Goal: Task Accomplishment & Management: Manage account settings

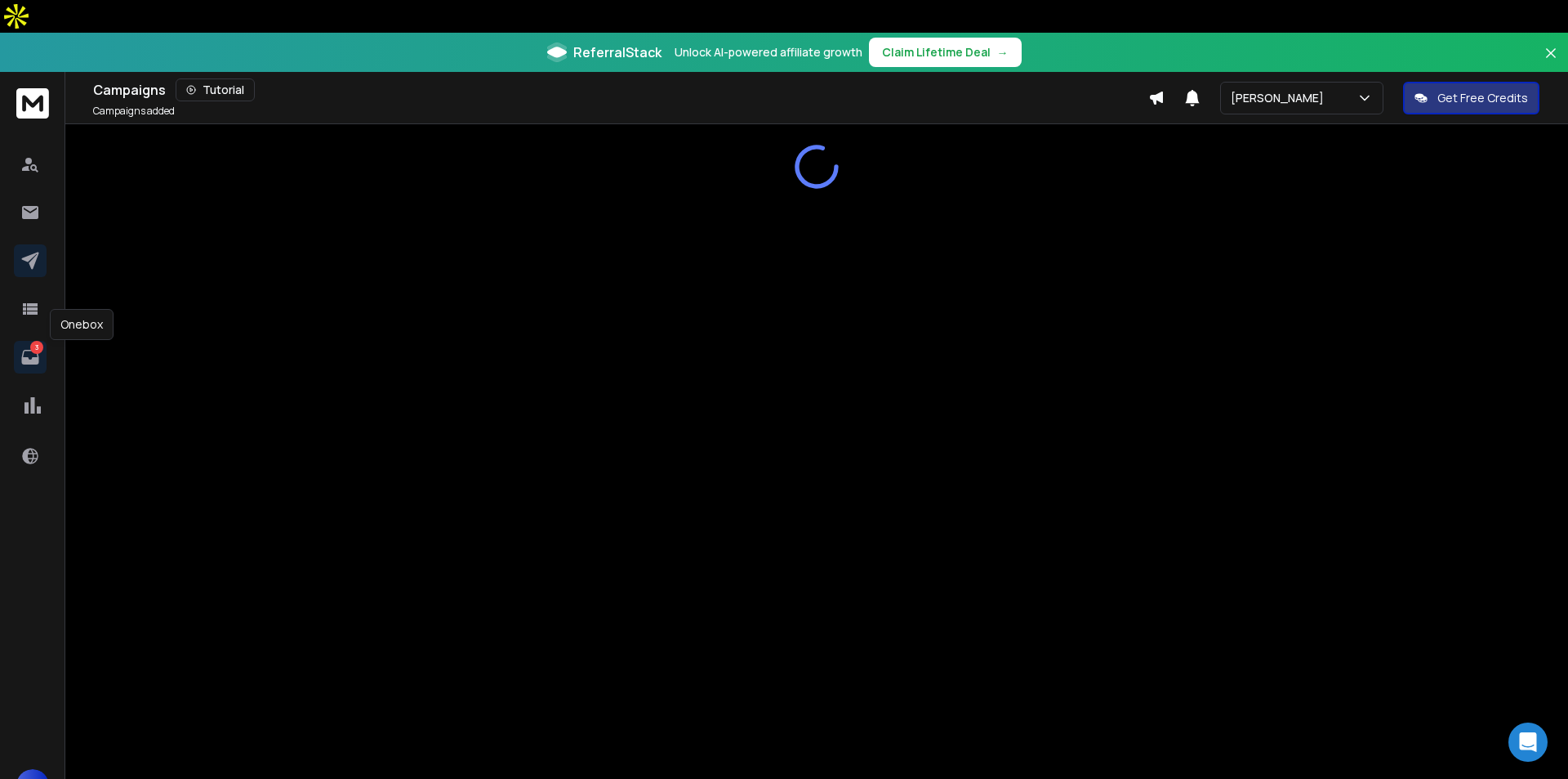
click at [22, 341] on link "3" at bounding box center [30, 357] width 33 height 33
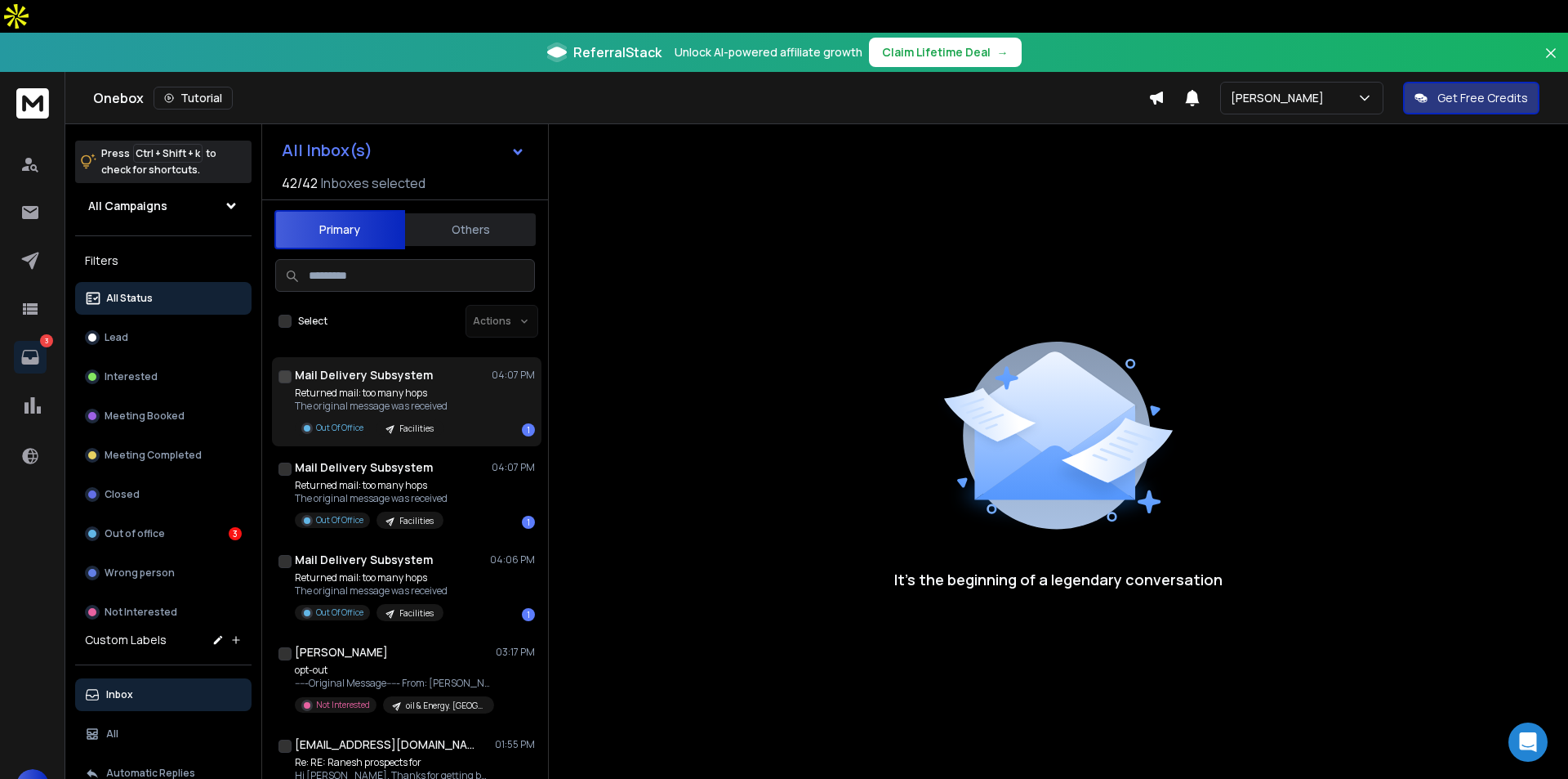
click at [401, 399] on p "The original message was received" at bounding box center [371, 405] width 153 height 13
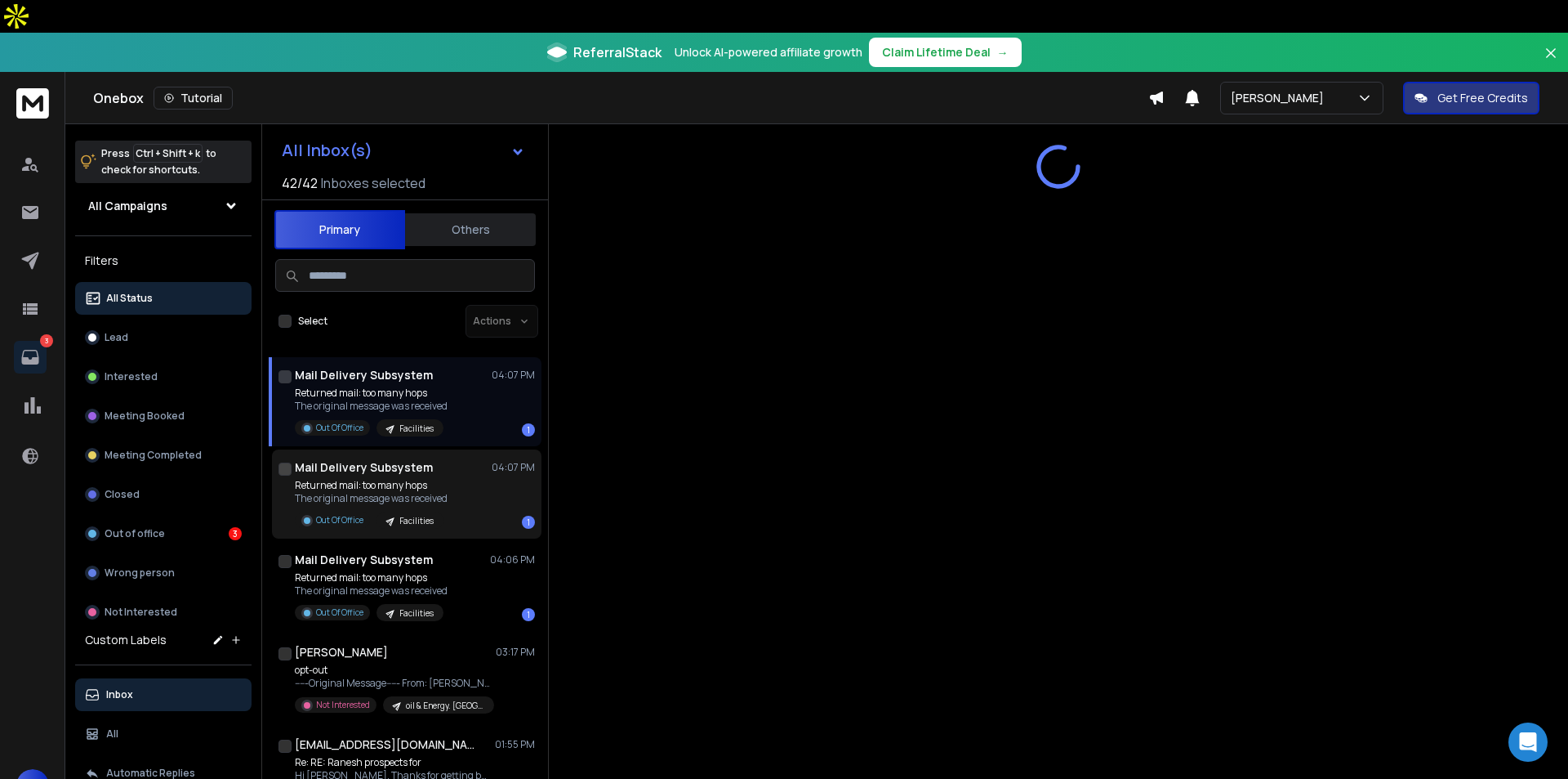
click at [410, 491] on p "The original message was received" at bounding box center [371, 498] width 153 height 13
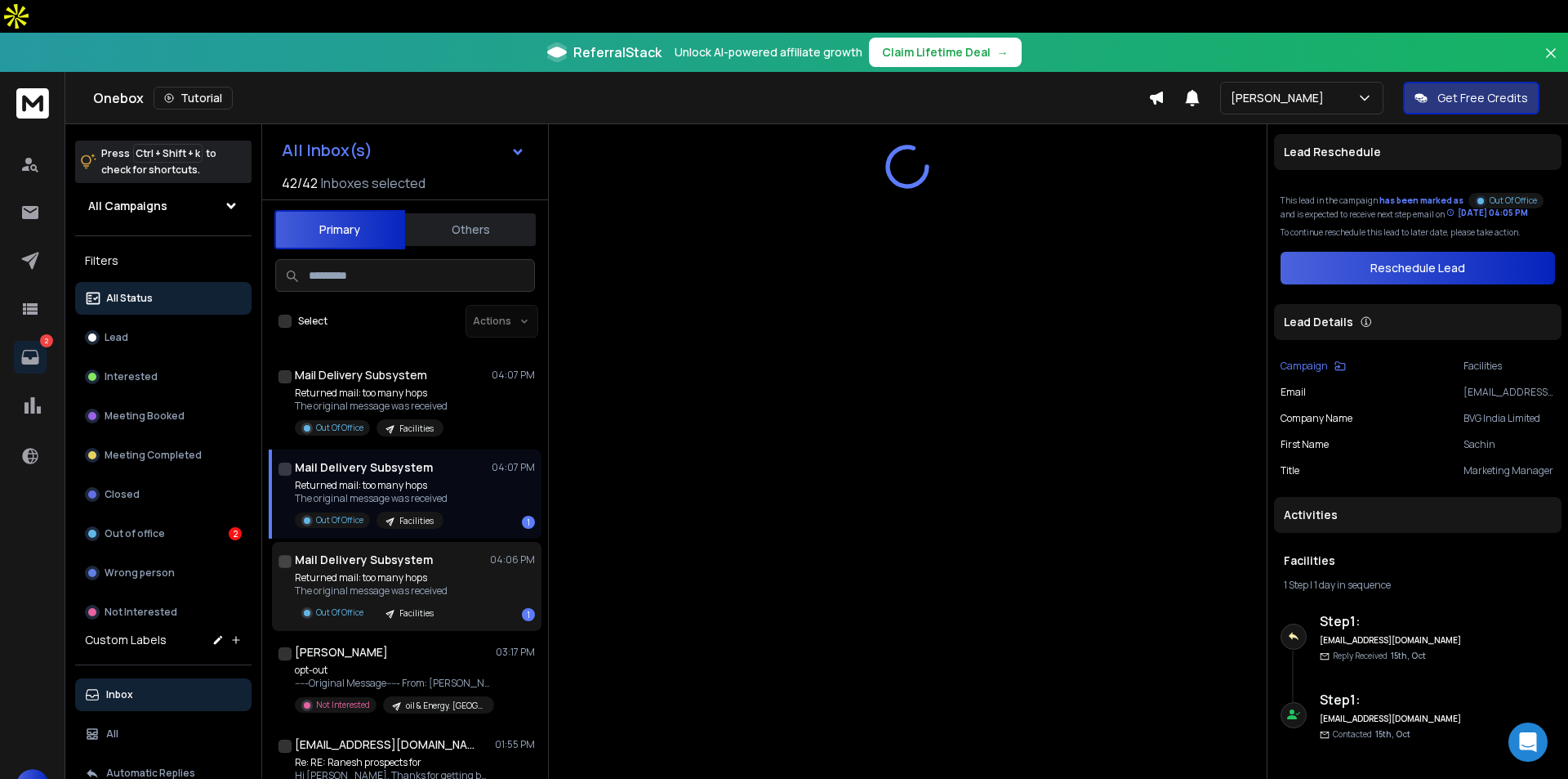
click at [417, 572] on div "Returned mail: too many hops The original message was received Out Of Office Fa…" at bounding box center [371, 596] width 153 height 50
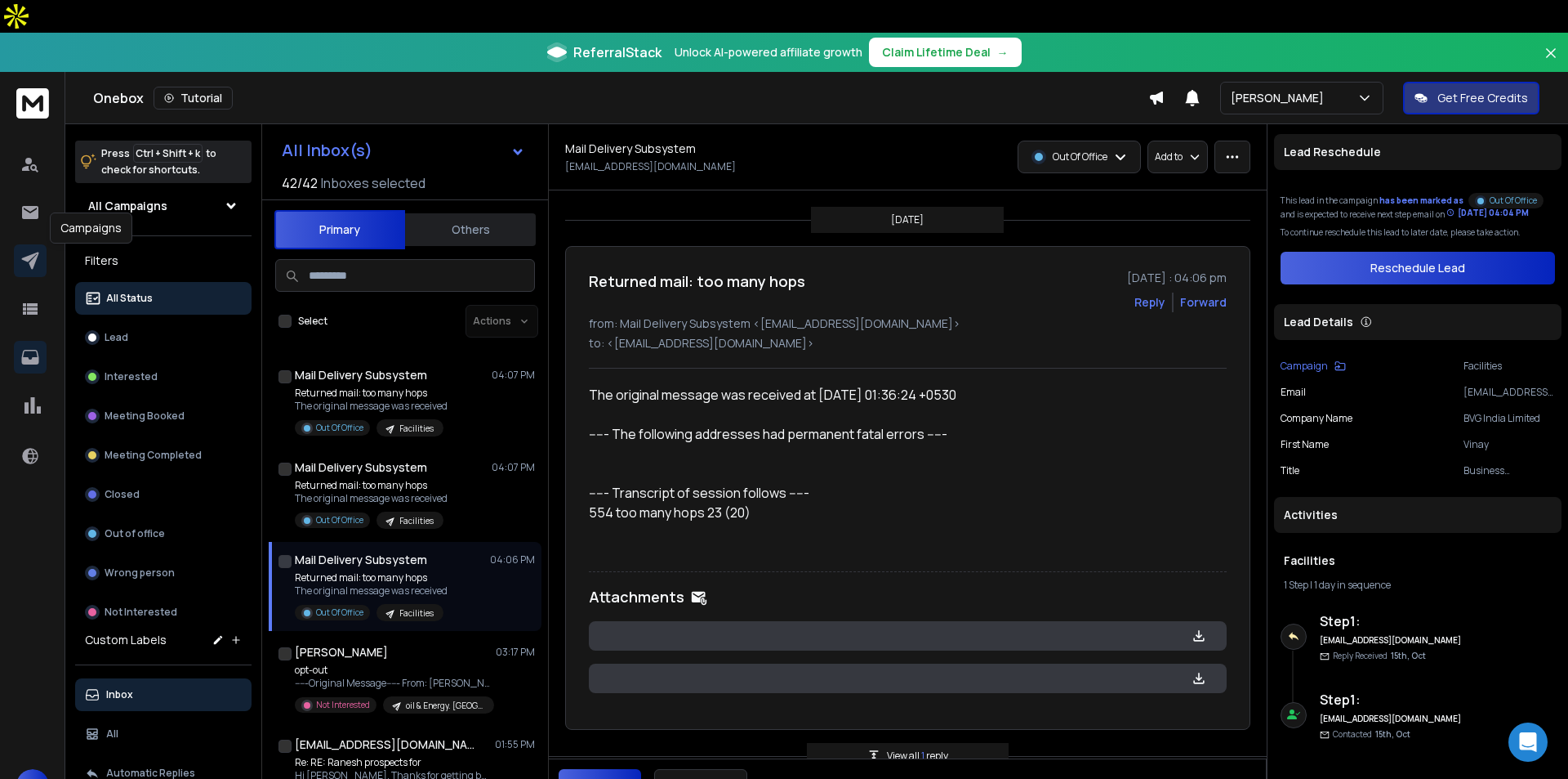
click at [33, 244] on link at bounding box center [30, 260] width 33 height 33
